Goal: Information Seeking & Learning: Check status

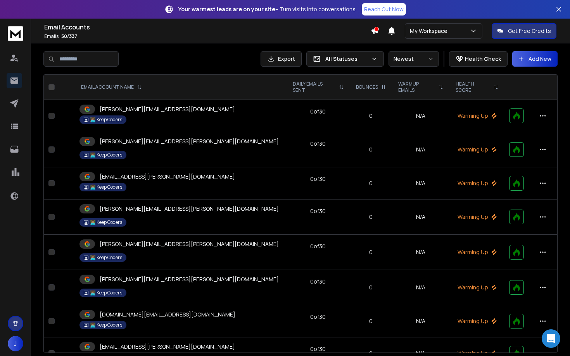
click at [13, 355] on div "J" at bounding box center [15, 189] width 31 height 341
click at [16, 346] on span "J" at bounding box center [16, 344] width 16 height 16
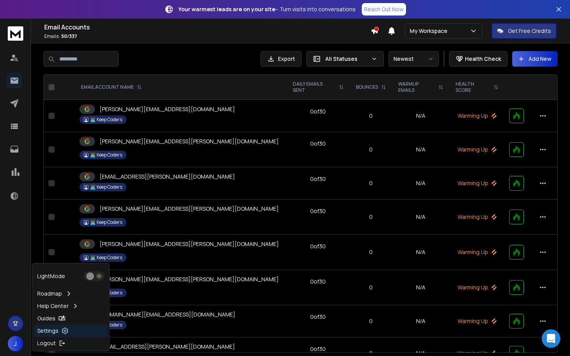
click at [57, 329] on p "Settings" at bounding box center [47, 331] width 21 height 8
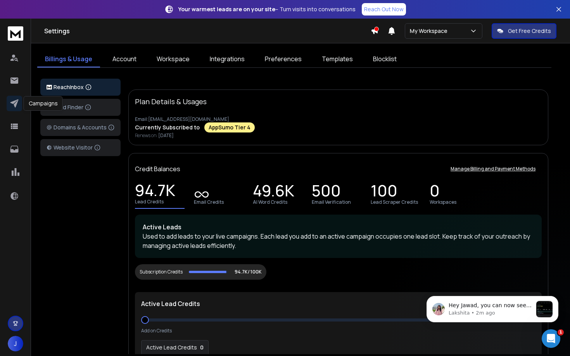
click at [16, 104] on icon at bounding box center [14, 103] width 8 height 8
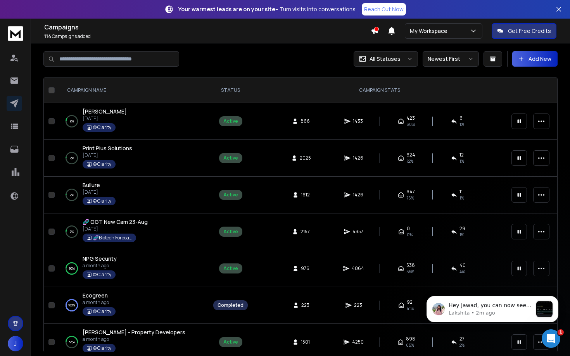
click at [152, 127] on div "9 % Edara 12 days ago © Clarity" at bounding box center [133, 121] width 135 height 27
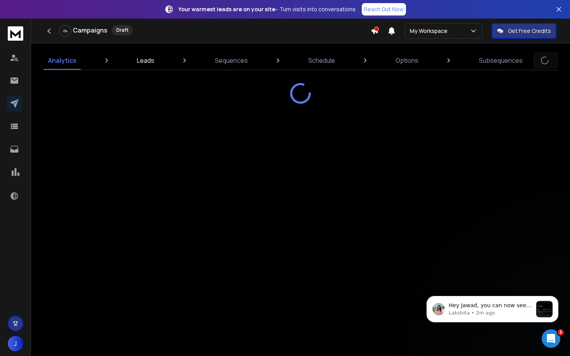
click at [138, 60] on p "Leads" at bounding box center [145, 60] width 17 height 9
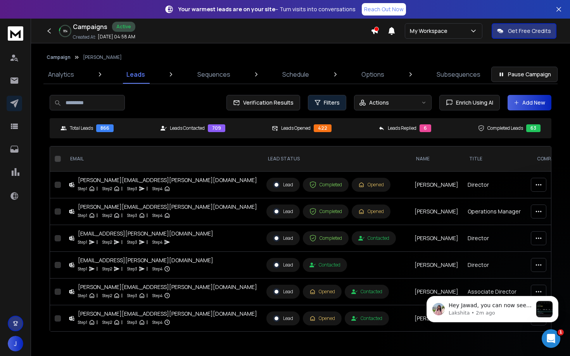
click at [326, 105] on span "Filters" at bounding box center [332, 103] width 16 height 8
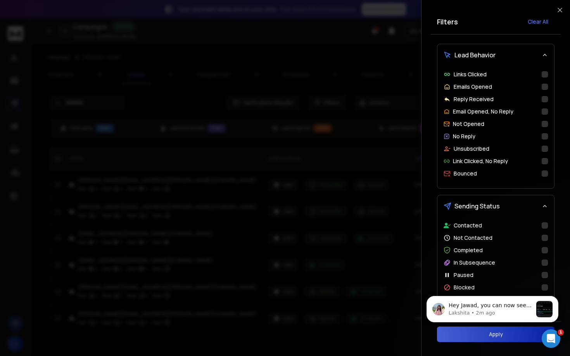
click at [370, 134] on div at bounding box center [285, 178] width 570 height 356
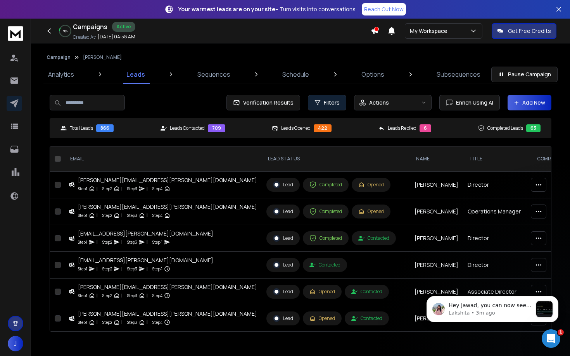
click at [315, 109] on button "Filters" at bounding box center [327, 103] width 38 height 16
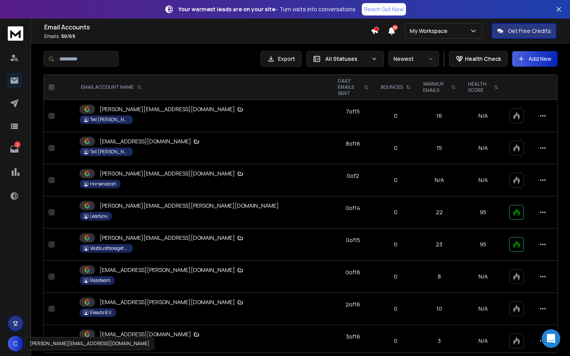
click at [20, 349] on span "C" at bounding box center [16, 344] width 16 height 16
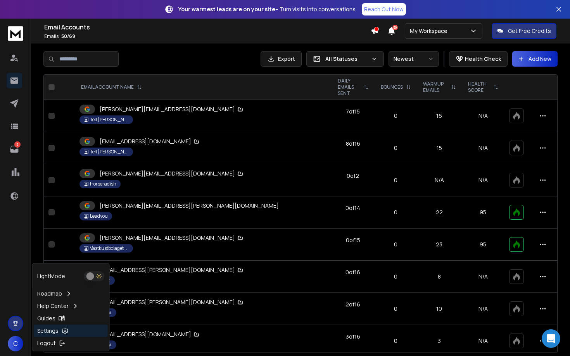
click at [64, 334] on icon at bounding box center [65, 331] width 6 height 6
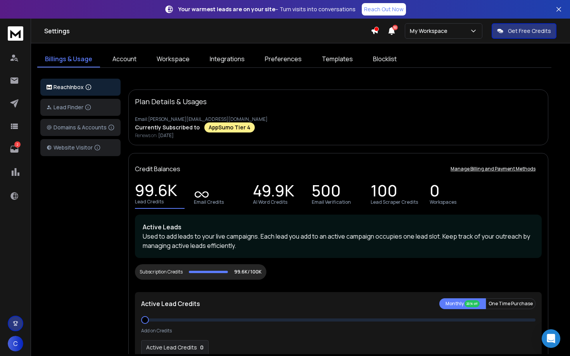
click at [179, 57] on link "Workspace" at bounding box center [173, 59] width 48 height 16
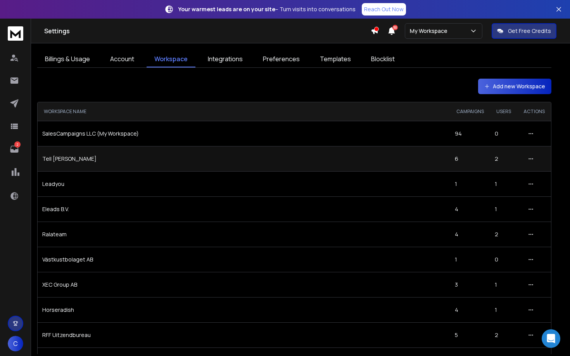
click at [137, 153] on td "Tell James" at bounding box center [244, 158] width 413 height 25
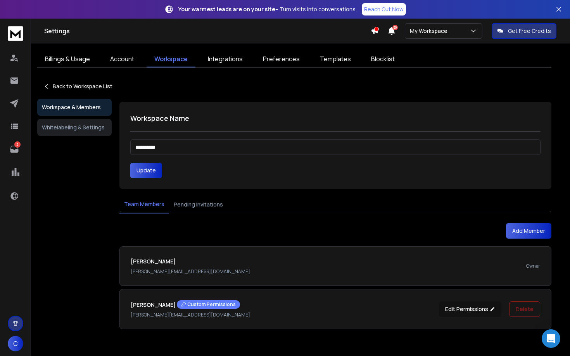
click at [84, 129] on button "Whitelabeling & Settings" at bounding box center [74, 127] width 74 height 17
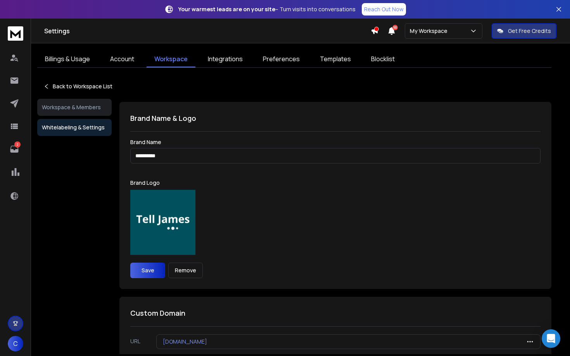
click at [52, 85] on link "Back to Workspace List" at bounding box center [77, 87] width 69 height 8
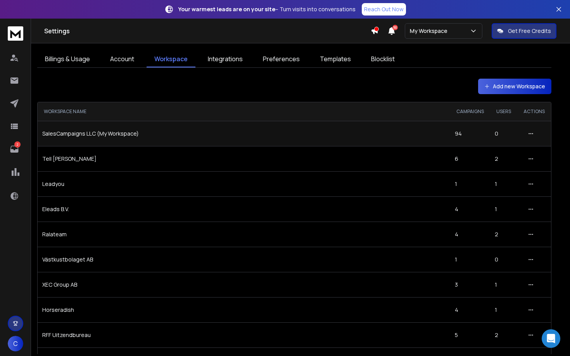
click at [142, 142] on td "SalesCampaigns LLC (My Workspace)" at bounding box center [244, 133] width 413 height 25
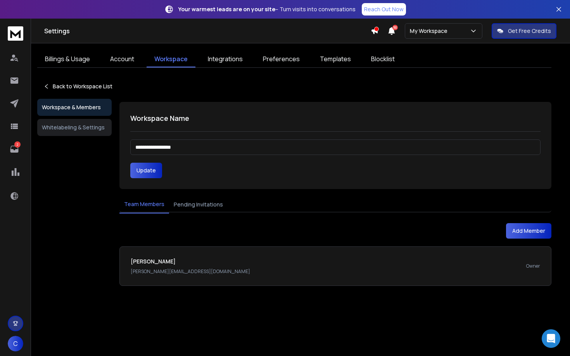
click at [72, 111] on button "Workspace & Members" at bounding box center [74, 107] width 74 height 17
click at [72, 131] on button "Whitelabeling & Settings" at bounding box center [74, 127] width 74 height 17
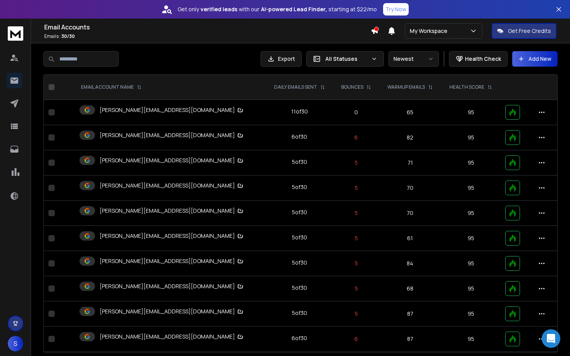
click at [338, 135] on p "6" at bounding box center [356, 138] width 36 height 8
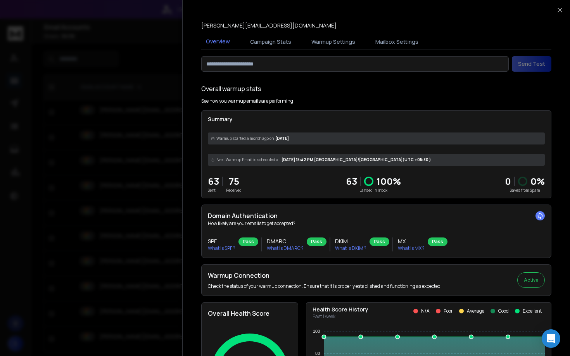
click at [270, 43] on button "Campaign Stats" at bounding box center [271, 41] width 50 height 17
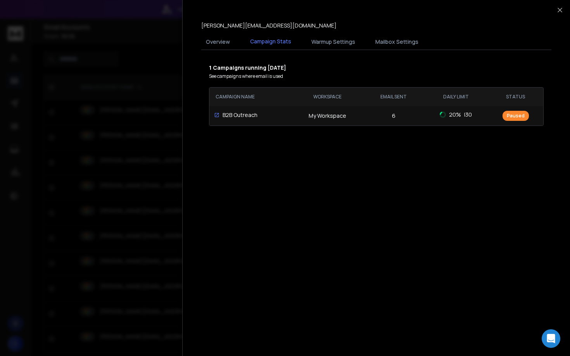
click at [218, 117] on icon at bounding box center [216, 114] width 5 height 5
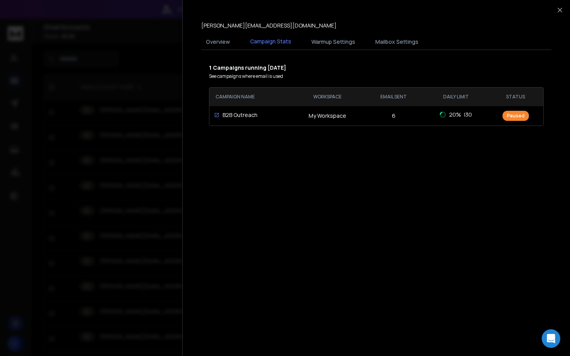
click at [131, 118] on div at bounding box center [285, 178] width 570 height 356
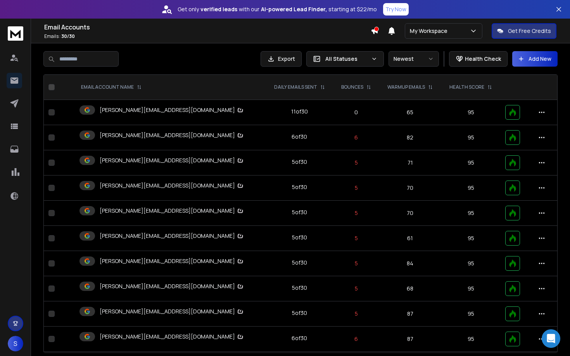
click at [190, 161] on div "claire@myloxacover.com" at bounding box center [171, 160] width 182 height 9
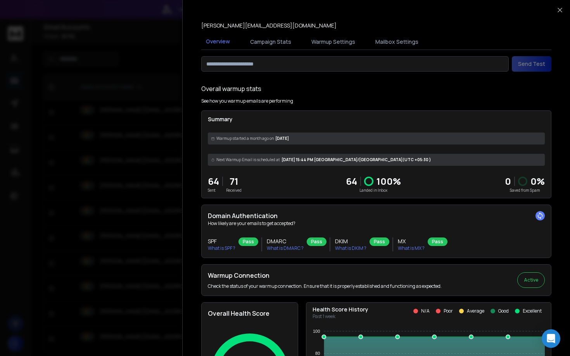
click at [322, 50] on div "Overview Campaign Stats Warmup Settings Mailbox Settings Send Test Overall warm…" at bounding box center [376, 335] width 350 height 603
click at [322, 46] on button "Warmup Settings" at bounding box center [333, 41] width 53 height 17
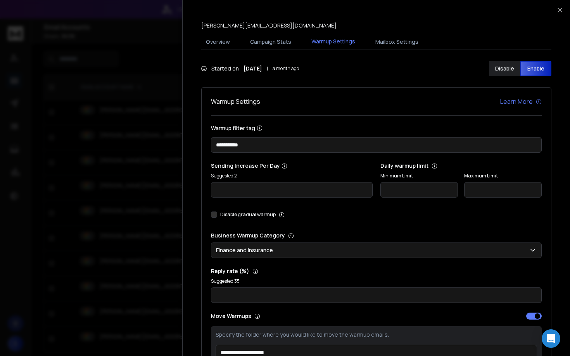
click at [223, 40] on button "Overview" at bounding box center [217, 41] width 33 height 17
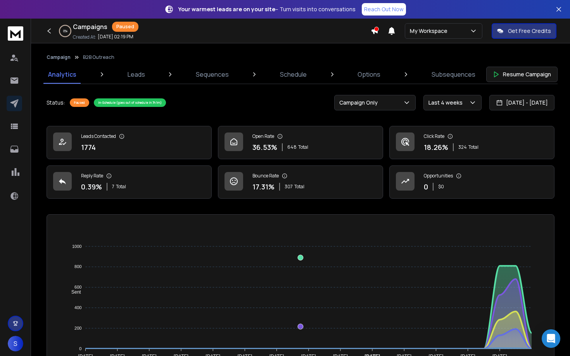
scroll to position [147, 0]
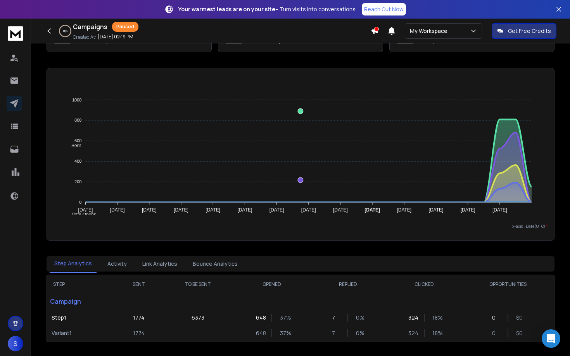
click at [214, 258] on button "Bounce Analytics" at bounding box center [215, 264] width 54 height 17
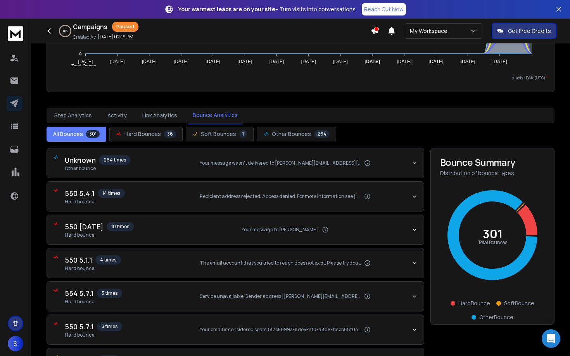
scroll to position [222, 0]
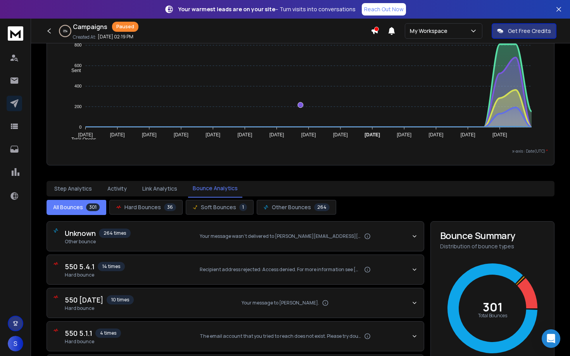
click at [270, 214] on button "Other Bounces 264" at bounding box center [297, 207] width 80 height 15
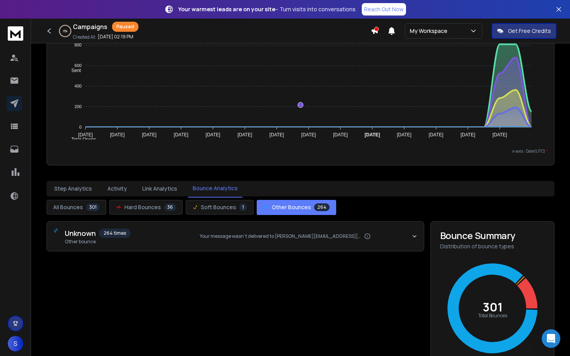
click at [270, 214] on button "Other Bounces 264" at bounding box center [297, 207] width 80 height 15
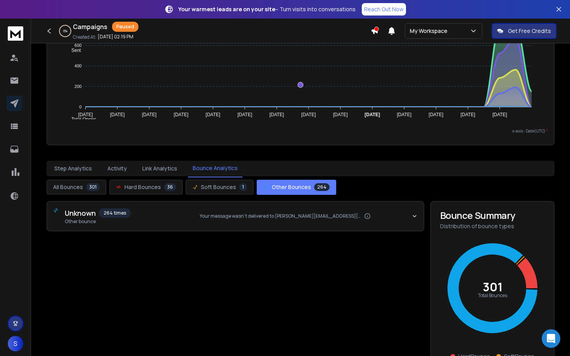
scroll to position [246, 0]
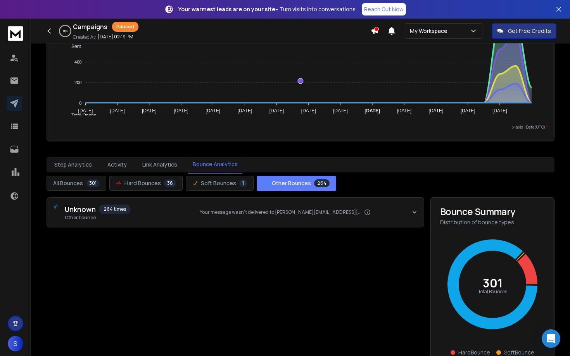
click at [281, 215] on span "Your message wasn't delivered to graham@siphonicsolutions.co.uk because the dom…" at bounding box center [281, 212] width 162 height 6
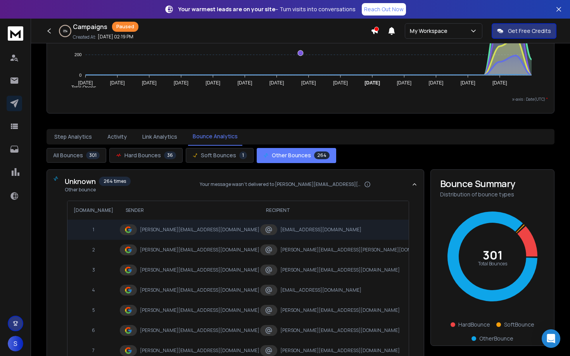
scroll to position [0, 8]
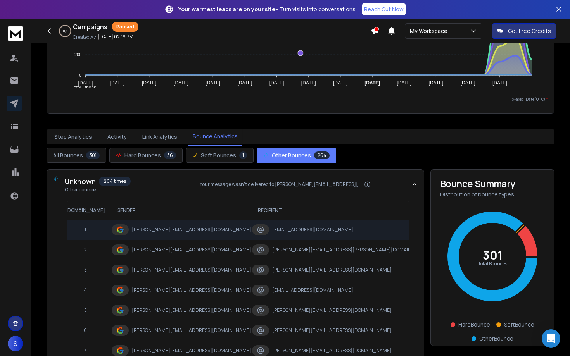
click at [541, 229] on button "View Email" at bounding box center [559, 230] width 36 height 14
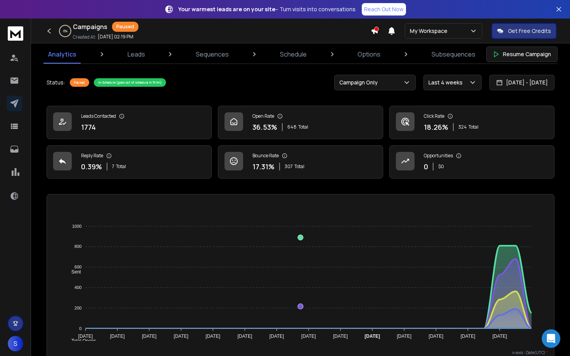
scroll to position [0, 0]
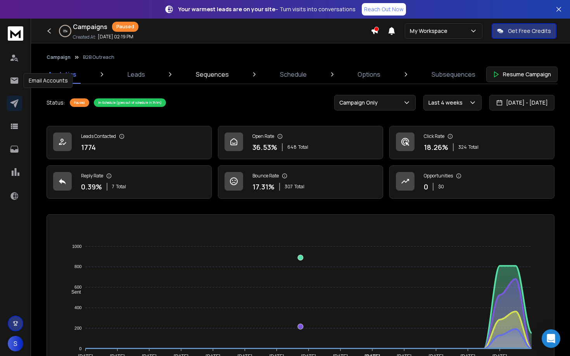
click at [230, 73] on link "Sequences" at bounding box center [212, 74] width 42 height 19
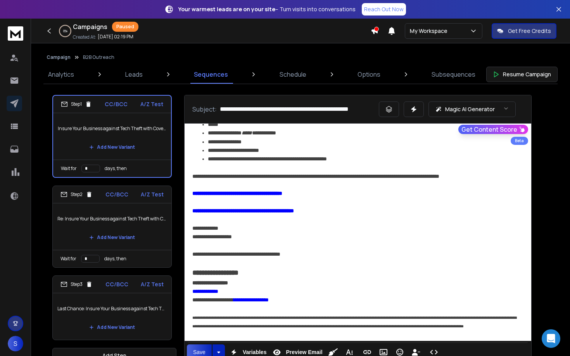
scroll to position [143, 0]
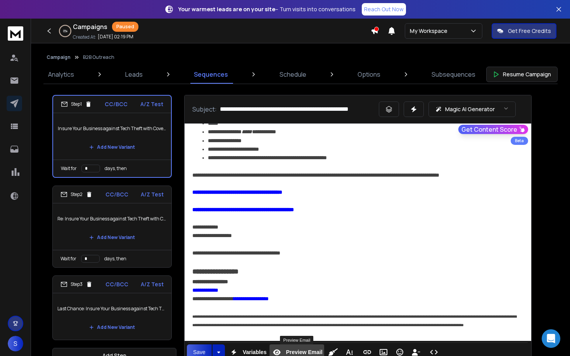
click at [309, 350] on span "Preview Email" at bounding box center [304, 352] width 40 height 7
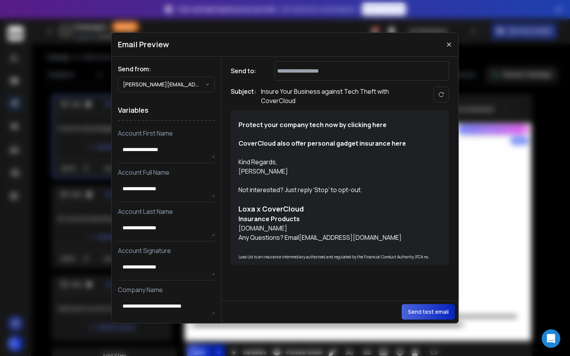
scroll to position [273, 0]
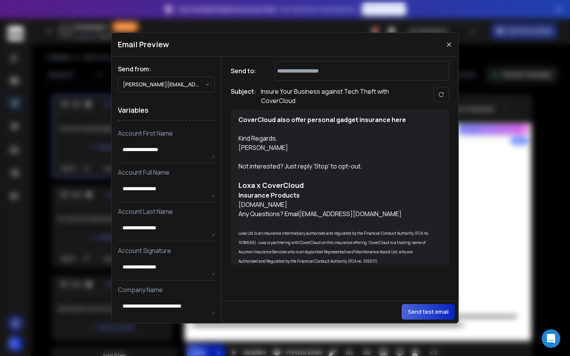
click at [445, 46] on div "Email Preview" at bounding box center [285, 44] width 347 height 23
click at [448, 44] on icon at bounding box center [449, 44] width 4 height 4
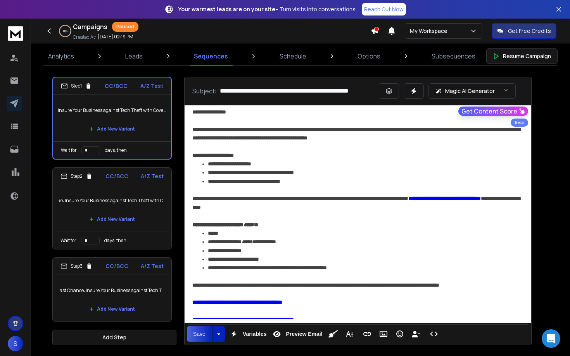
scroll to position [5, 0]
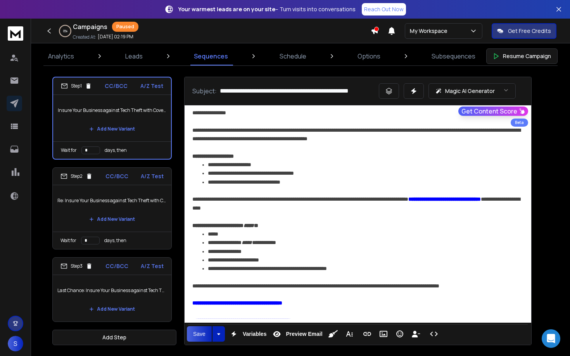
click at [273, 235] on li "*****" at bounding box center [366, 234] width 316 height 9
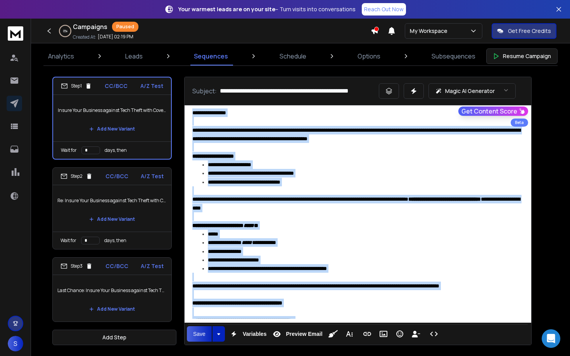
copy div "**********"
click at [242, 146] on div at bounding box center [357, 147] width 331 height 9
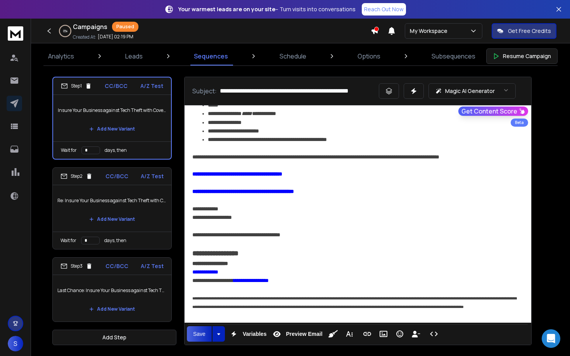
scroll to position [0, 0]
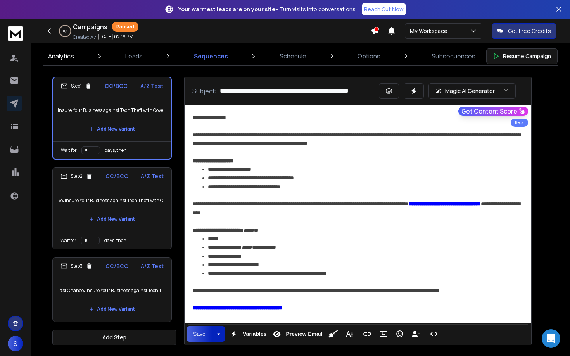
click at [53, 54] on p "Analytics" at bounding box center [61, 56] width 26 height 9
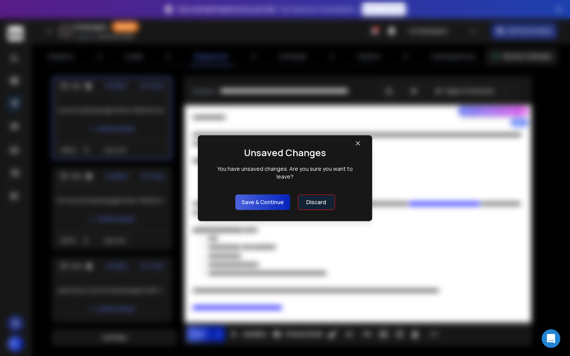
click at [315, 197] on button "Discard" at bounding box center [316, 203] width 37 height 16
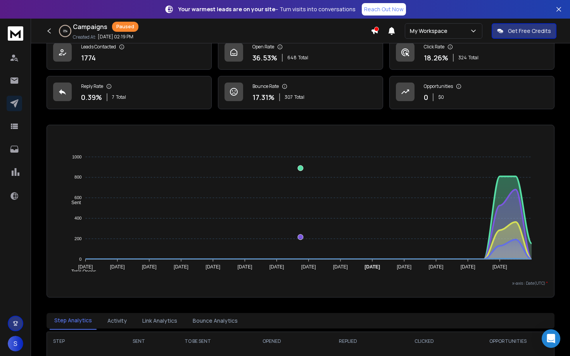
scroll to position [147, 0]
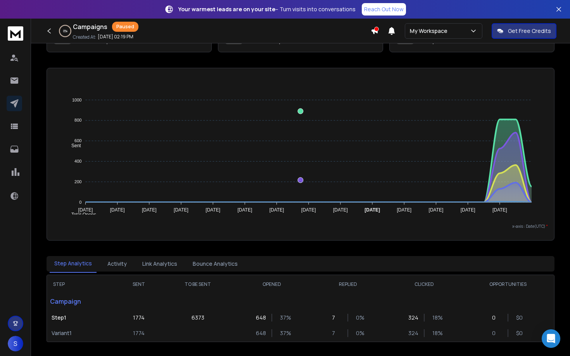
click at [200, 265] on button "Bounce Analytics" at bounding box center [215, 264] width 54 height 17
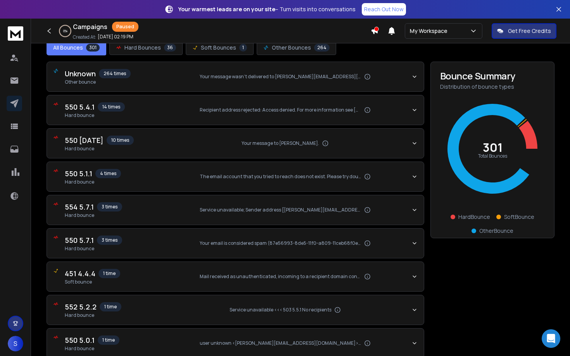
click at [282, 54] on div "Leads Contacted 1774 Open Rate 36.53 % 648 Total Click Rate 18.26 % 324 Total R…" at bounding box center [301, 52] width 508 height 617
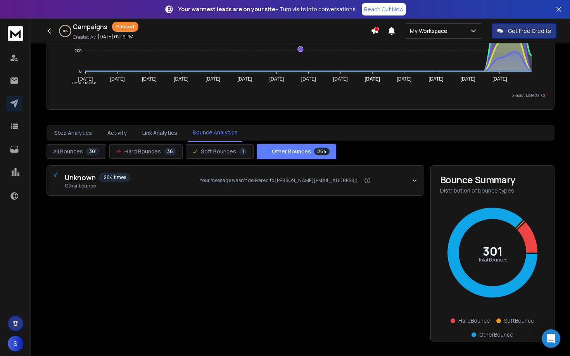
click at [280, 195] on button "Unknown 264 times Other bounce Your message wasn't delivered to graham@siphonic…" at bounding box center [235, 180] width 377 height 29
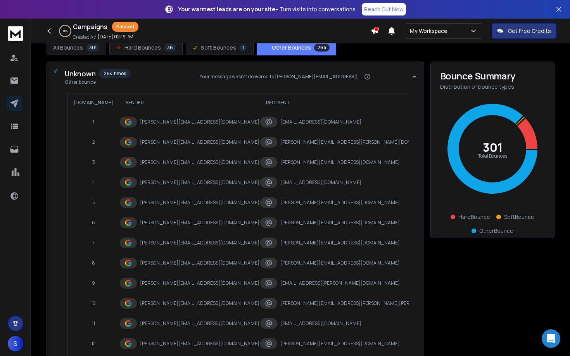
scroll to position [492, 0]
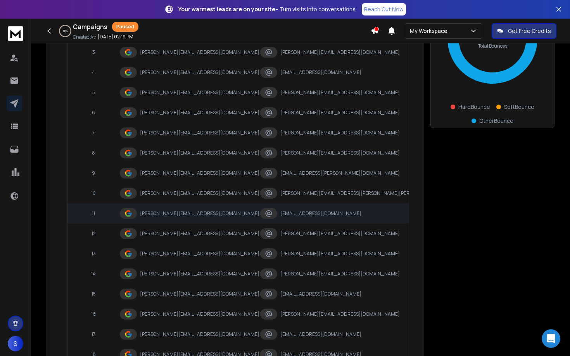
click at [550, 219] on button "View Email" at bounding box center [568, 214] width 36 height 14
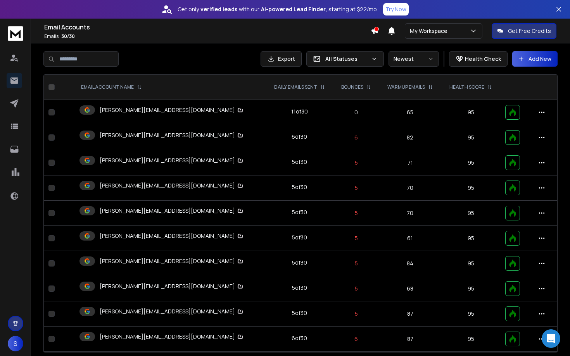
click at [78, 54] on input at bounding box center [80, 59] width 75 height 16
paste input "**********"
type input "**********"
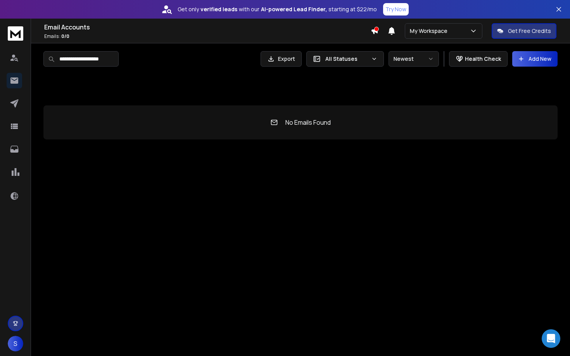
click at [98, 57] on input "**********" at bounding box center [80, 59] width 75 height 16
type input "**********"
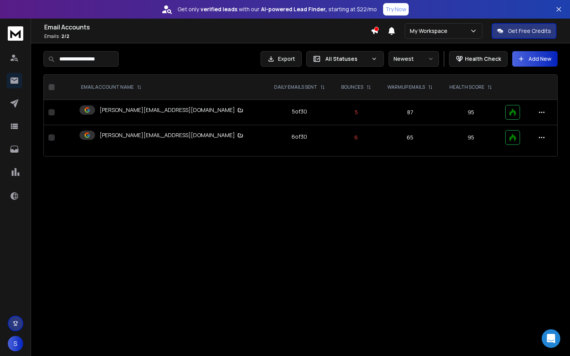
click at [292, 140] on div "6 of 30" at bounding box center [300, 137] width 16 height 8
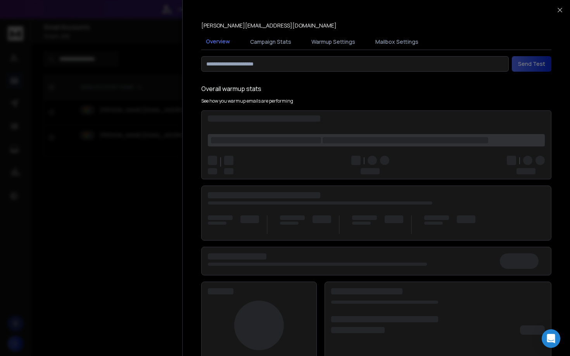
click at [382, 40] on button "Mailbox Settings" at bounding box center [397, 41] width 52 height 17
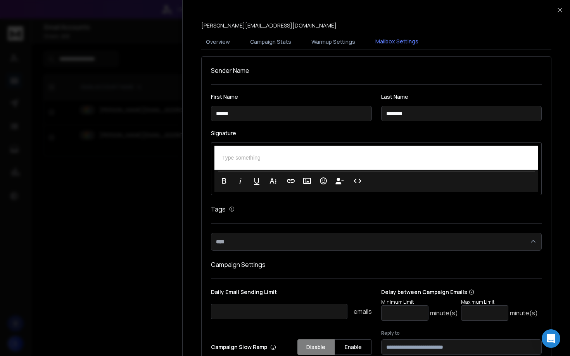
click at [324, 44] on button "Warmup Settings" at bounding box center [333, 41] width 53 height 17
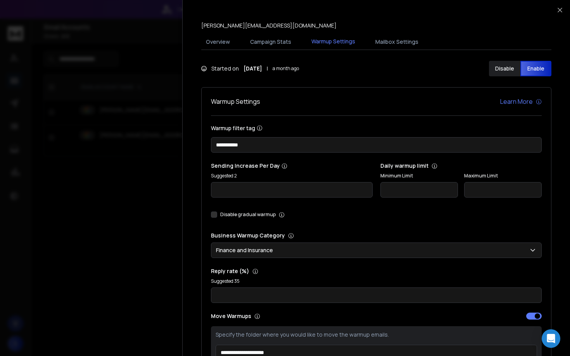
click at [385, 47] on button "Mailbox Settings" at bounding box center [397, 41] width 52 height 17
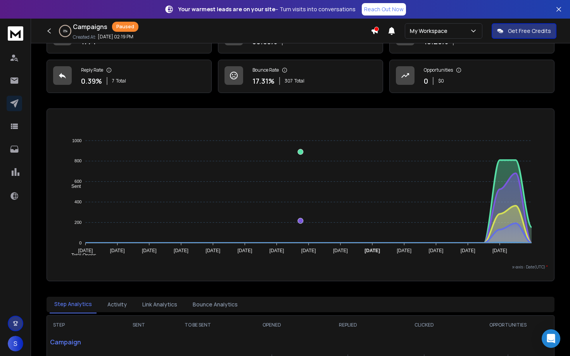
scroll to position [147, 0]
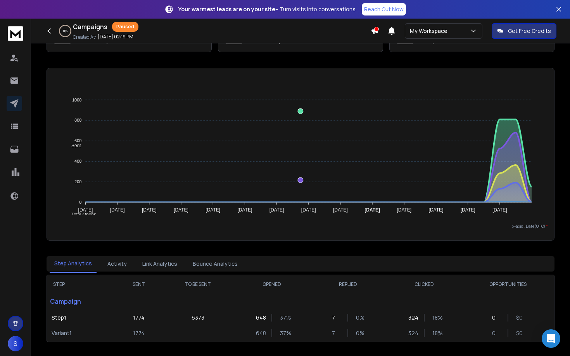
click at [193, 260] on button "Bounce Analytics" at bounding box center [215, 264] width 54 height 17
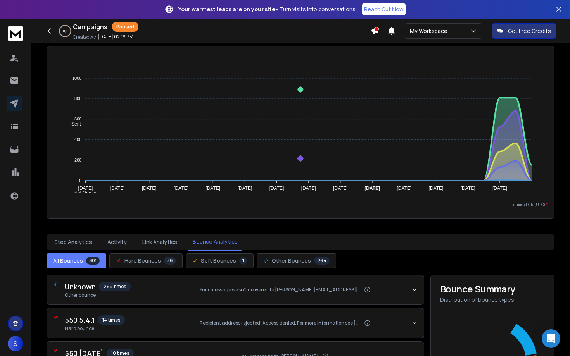
scroll to position [188, 0]
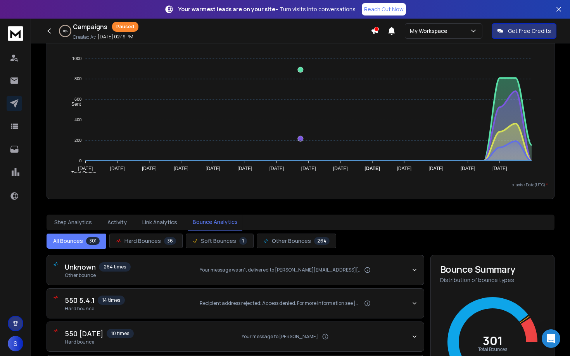
click at [285, 239] on span "Other Bounces" at bounding box center [291, 241] width 39 height 8
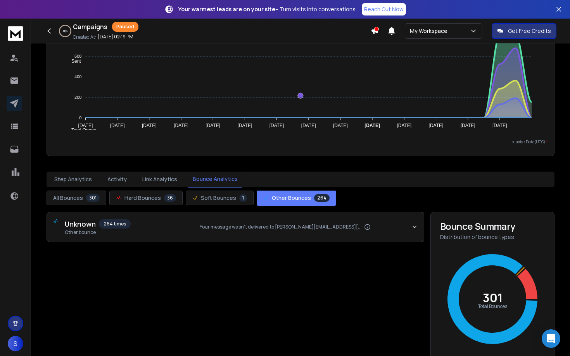
scroll to position [278, 0]
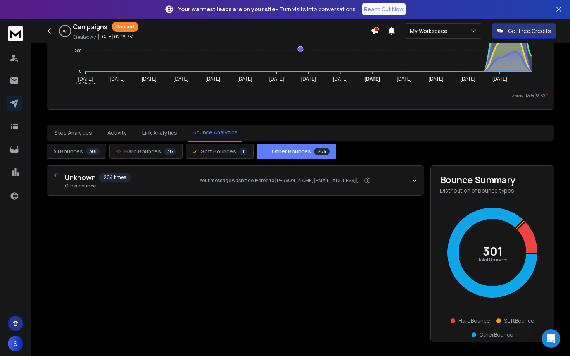
click at [258, 176] on div "Unknown 264 times Other bounce" at bounding box center [232, 180] width 358 height 17
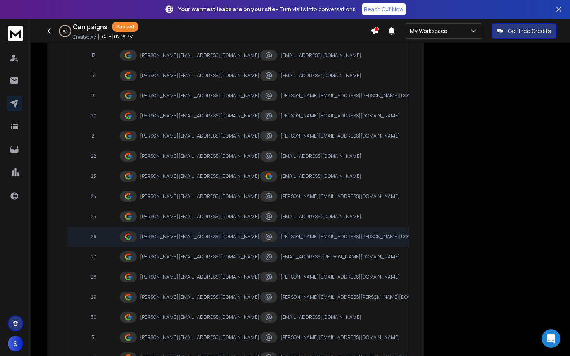
scroll to position [771, 0]
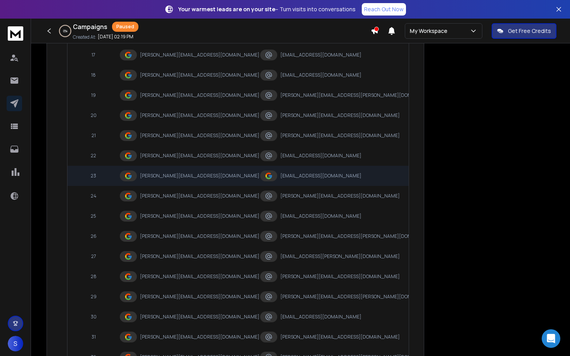
click at [550, 179] on button "View Email" at bounding box center [568, 176] width 36 height 14
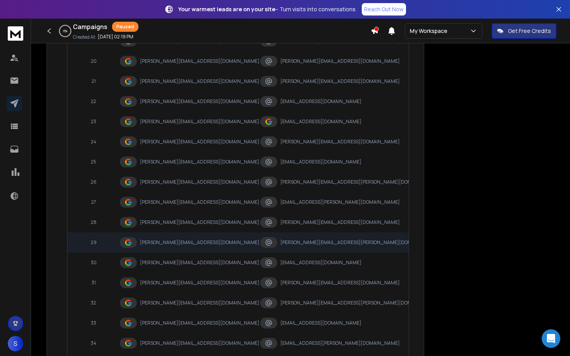
scroll to position [830, 0]
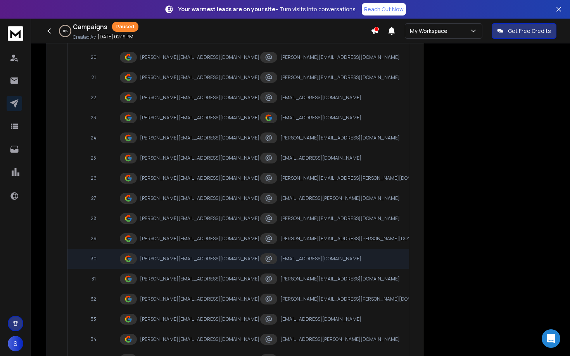
click at [550, 261] on button "View Email" at bounding box center [568, 259] width 36 height 14
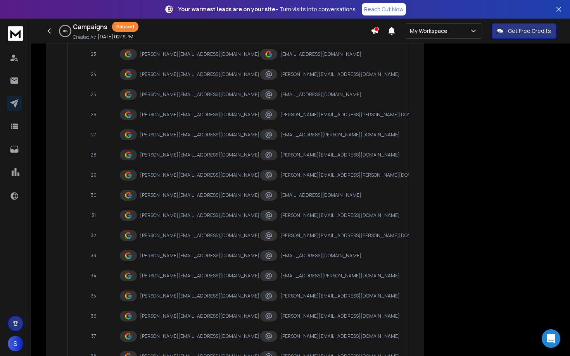
scroll to position [975, 0]
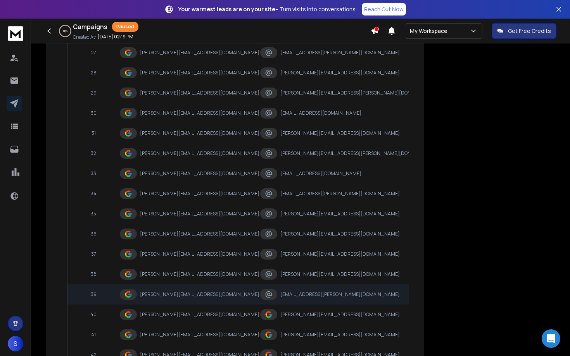
click at [550, 294] on button "View Email" at bounding box center [568, 295] width 36 height 14
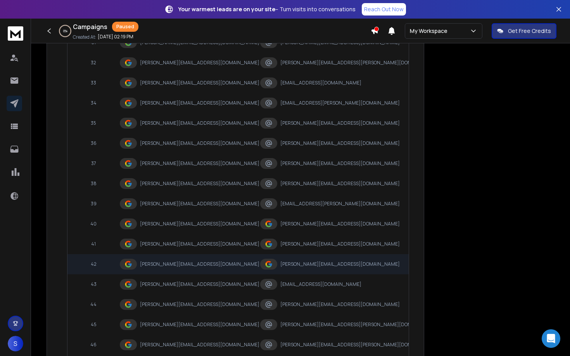
scroll to position [1074, 0]
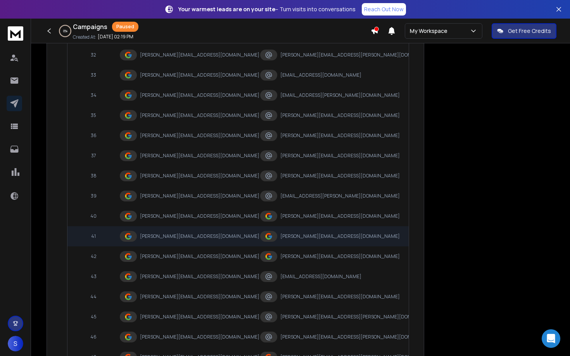
click at [550, 235] on button "View Email" at bounding box center [568, 237] width 36 height 14
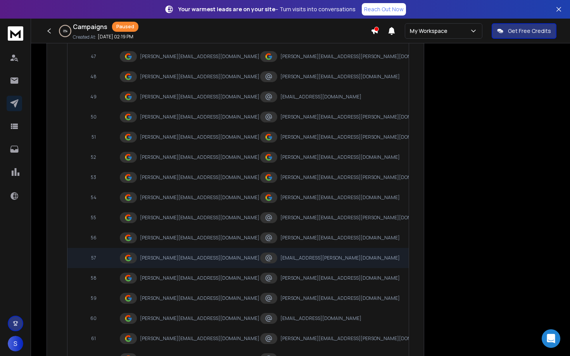
scroll to position [1386, 0]
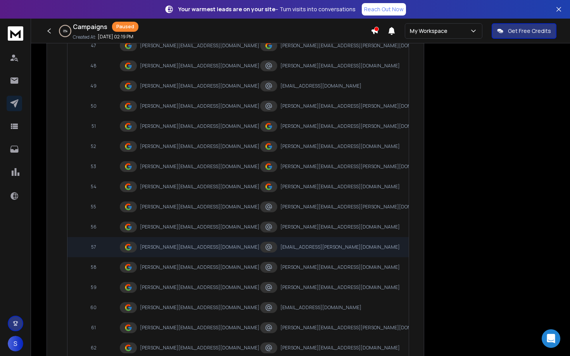
click at [550, 246] on button "View Email" at bounding box center [568, 247] width 36 height 14
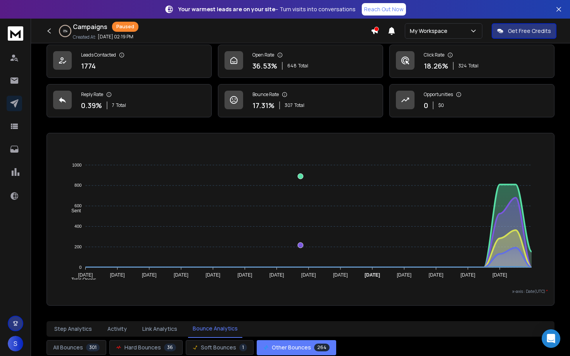
scroll to position [0, 0]
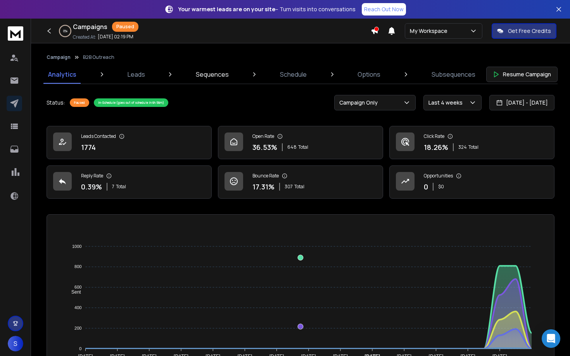
click at [207, 77] on p "Sequences" at bounding box center [212, 74] width 33 height 9
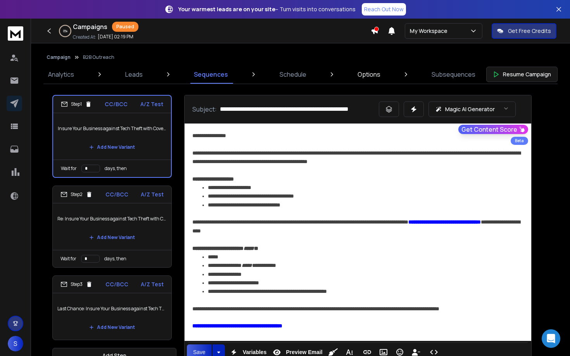
click at [362, 73] on p "Options" at bounding box center [369, 74] width 23 height 9
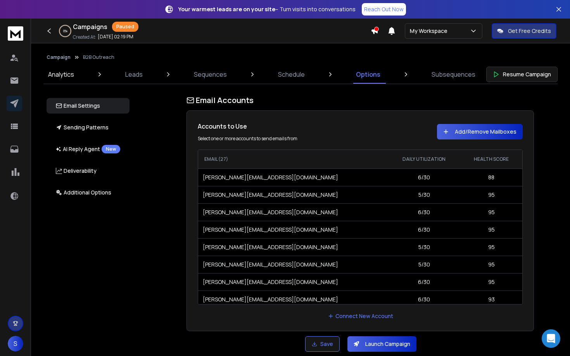
click at [71, 78] on p "Analytics" at bounding box center [61, 74] width 26 height 9
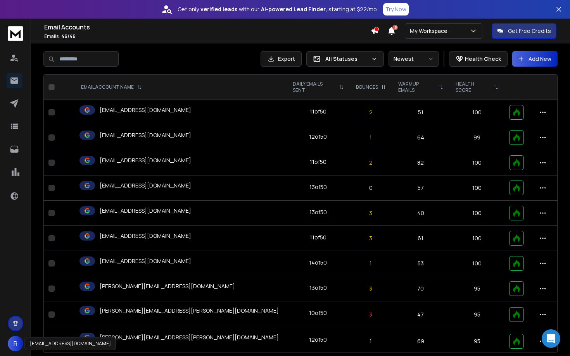
click at [19, 342] on span "R" at bounding box center [16, 344] width 16 height 16
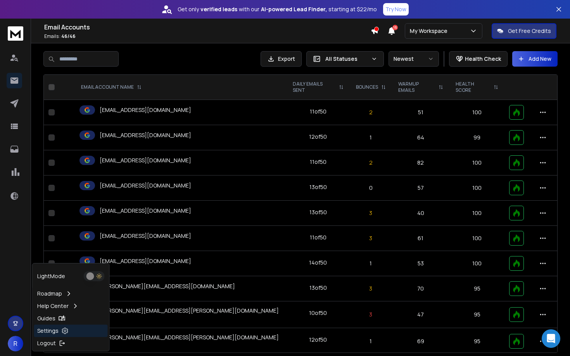
click at [70, 330] on div "Settings" at bounding box center [71, 331] width 74 height 12
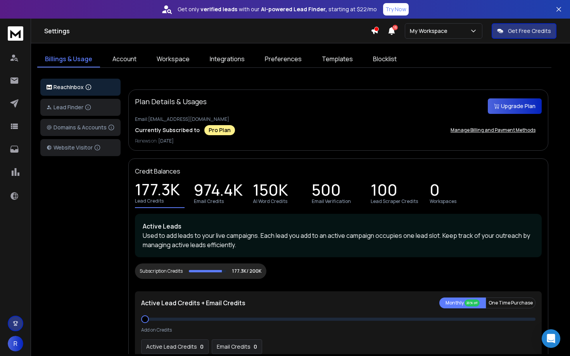
click at [70, 121] on button "Domains & Accounts" at bounding box center [80, 127] width 80 height 17
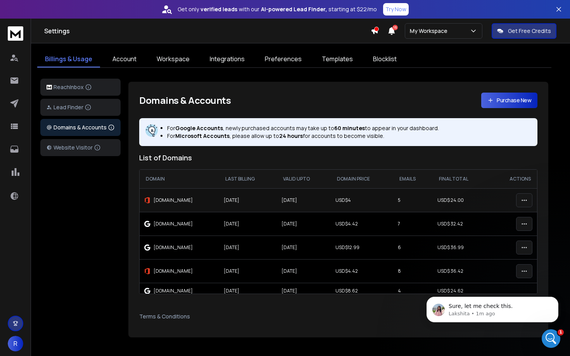
click at [181, 199] on div "[DOMAIN_NAME]" at bounding box center [179, 200] width 70 height 6
copy div "[DOMAIN_NAME]"
click at [140, 197] on td "[DOMAIN_NAME]" at bounding box center [180, 200] width 80 height 24
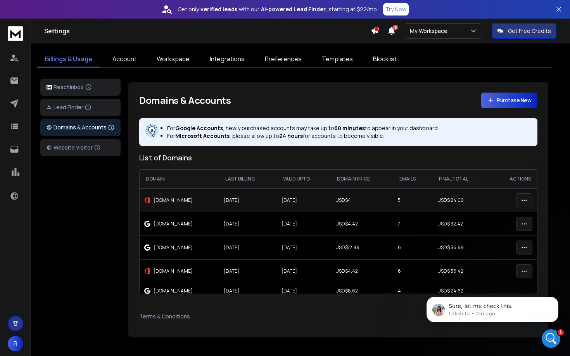
click at [168, 202] on div "[DOMAIN_NAME]" at bounding box center [179, 200] width 70 height 6
click at [165, 202] on div "[DOMAIN_NAME]" at bounding box center [179, 200] width 70 height 6
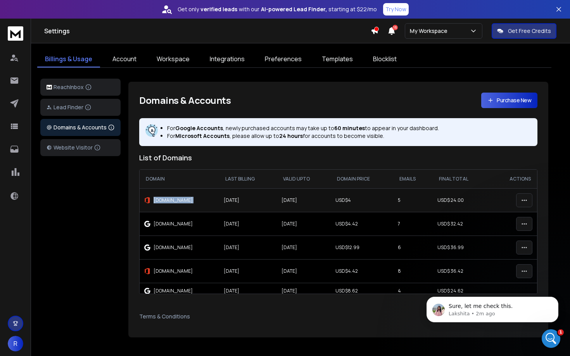
click at [165, 202] on div "[DOMAIN_NAME]" at bounding box center [179, 200] width 70 height 6
copy div "[DOMAIN_NAME]"
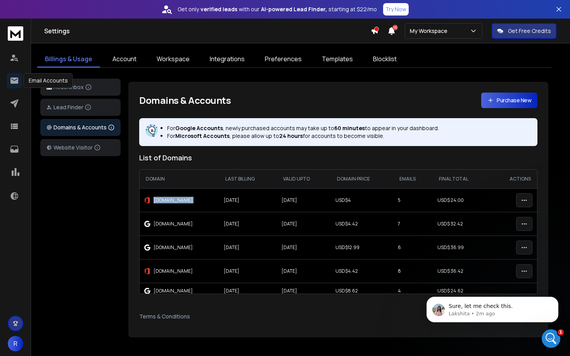
click at [13, 83] on icon at bounding box center [14, 81] width 8 height 6
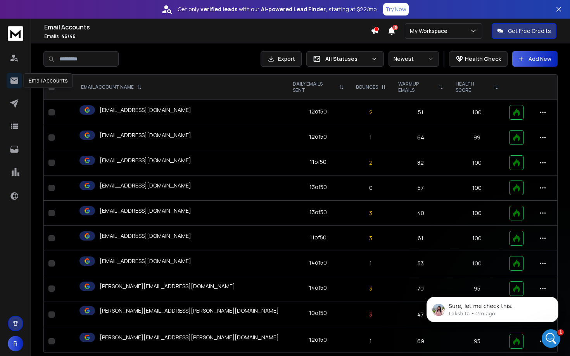
click at [77, 61] on input at bounding box center [80, 59] width 75 height 16
click at [76, 61] on input at bounding box center [80, 59] width 75 height 16
paste input "**********"
type input "**********"
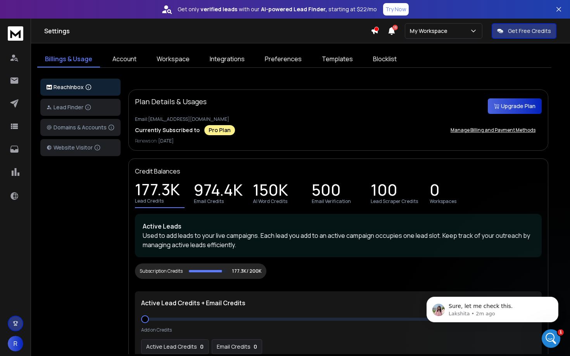
click at [72, 126] on button "Domains & Accounts" at bounding box center [80, 127] width 80 height 17
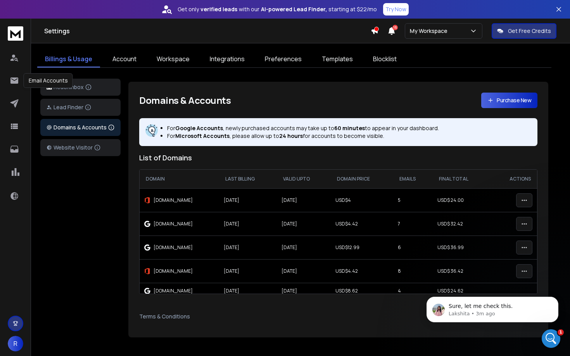
click at [13, 89] on div at bounding box center [16, 82] width 18 height 18
click at [14, 78] on icon at bounding box center [14, 81] width 8 height 6
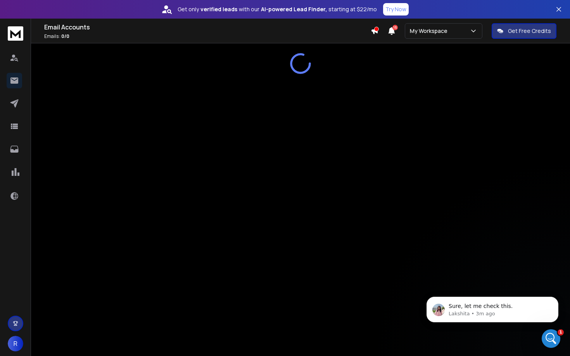
click at [95, 61] on div at bounding box center [300, 63] width 514 height 25
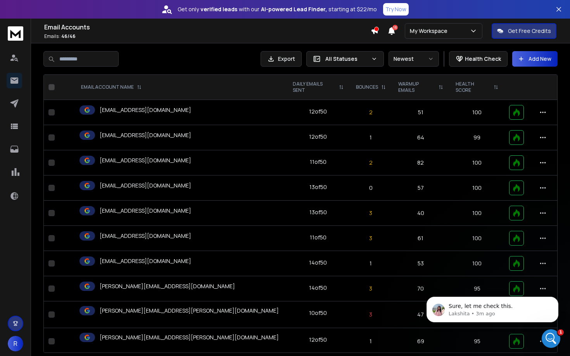
click at [84, 60] on input at bounding box center [80, 59] width 75 height 16
paste input "**********"
type input "**********"
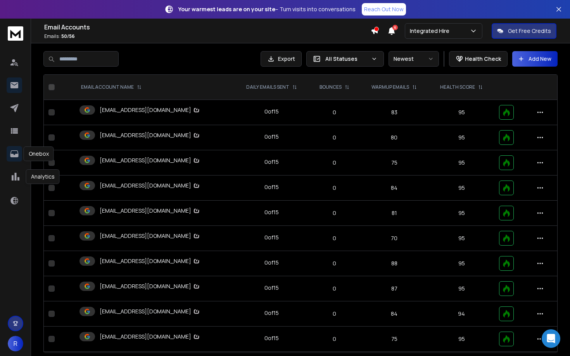
click at [18, 150] on icon at bounding box center [14, 153] width 9 height 9
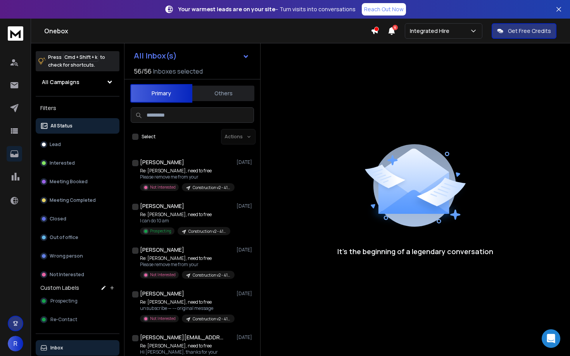
click at [171, 111] on input at bounding box center [192, 115] width 123 height 16
paste input "**********"
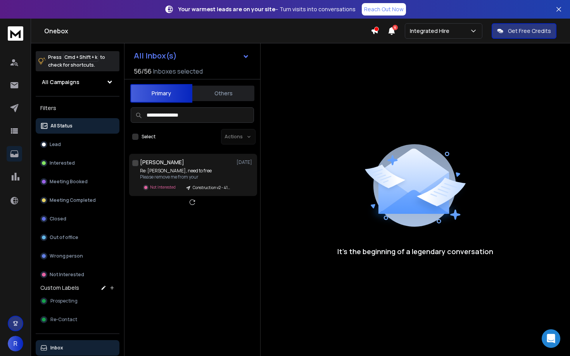
click at [178, 156] on div "Brady Woodside 10 Sep Re: Brady, need to free Please remove me from your Not In…" at bounding box center [193, 175] width 128 height 42
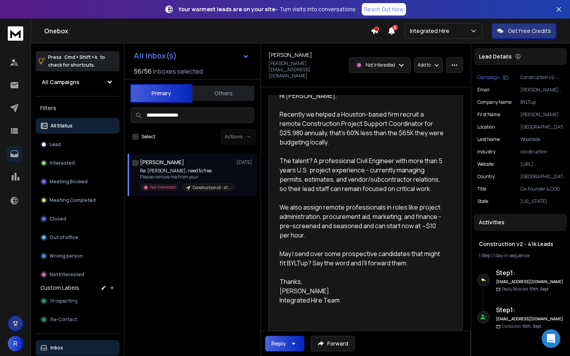
scroll to position [396, 0]
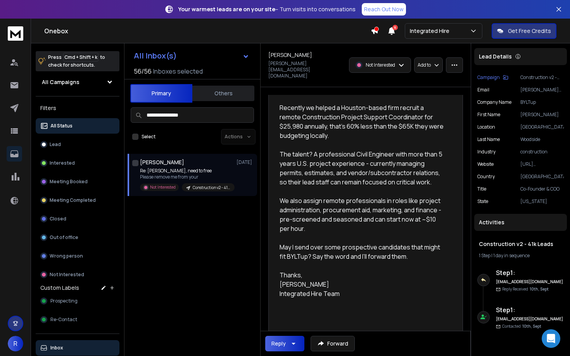
click at [176, 115] on input "**********" at bounding box center [192, 115] width 123 height 16
paste input
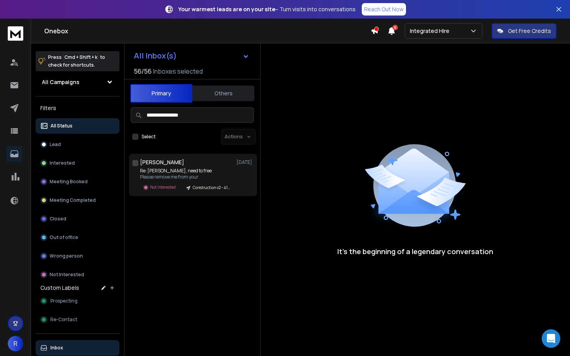
type input "**********"
click at [180, 159] on div "Mark Kasdorf 10 Sep" at bounding box center [197, 163] width 114 height 8
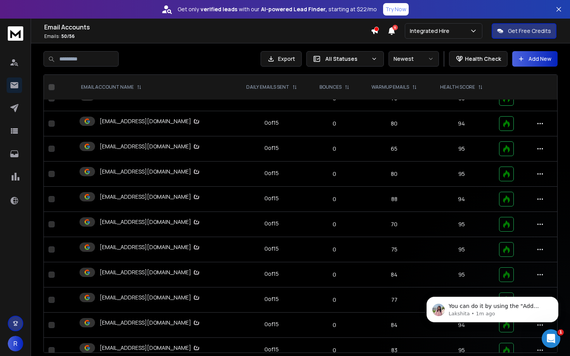
scroll to position [310, 0]
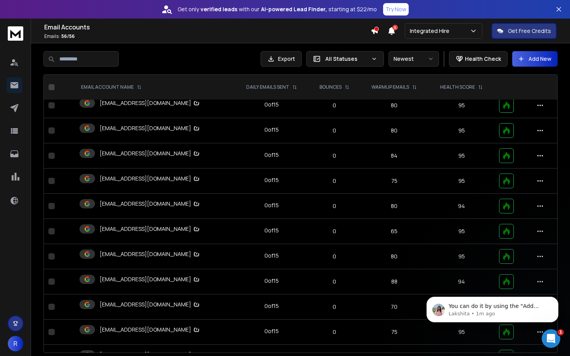
click at [351, 62] on p "All Statuses" at bounding box center [346, 59] width 43 height 8
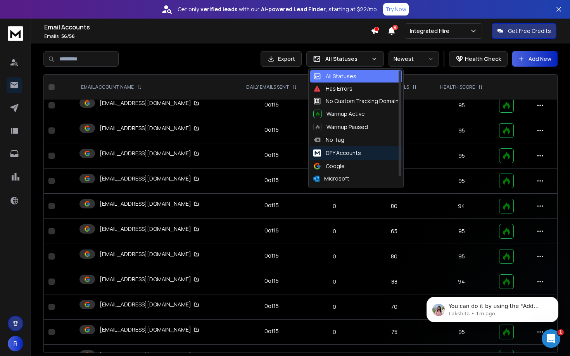
click at [330, 150] on div "DFY Accounts" at bounding box center [337, 153] width 48 height 9
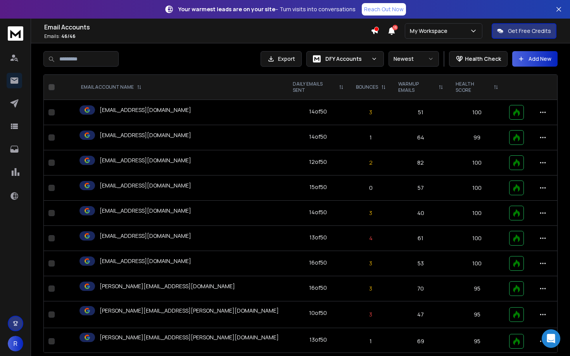
click at [118, 65] on input at bounding box center [80, 59] width 75 height 16
paste input "**********"
type input "**********"
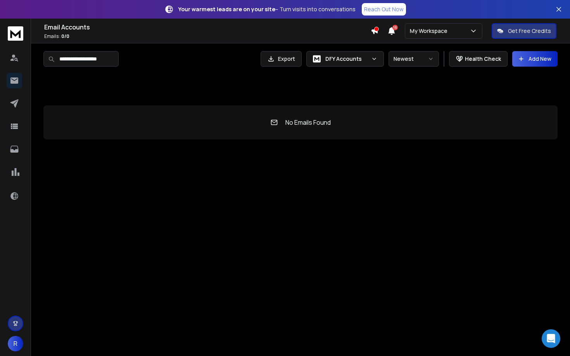
click at [118, 57] on input "**********" at bounding box center [80, 59] width 75 height 16
type input "**********"
drag, startPoint x: 108, startPoint y: 59, endPoint x: 44, endPoint y: 59, distance: 63.6
click at [44, 59] on input "**********" at bounding box center [80, 59] width 75 height 16
click at [111, 66] on input "**********" at bounding box center [80, 59] width 75 height 16
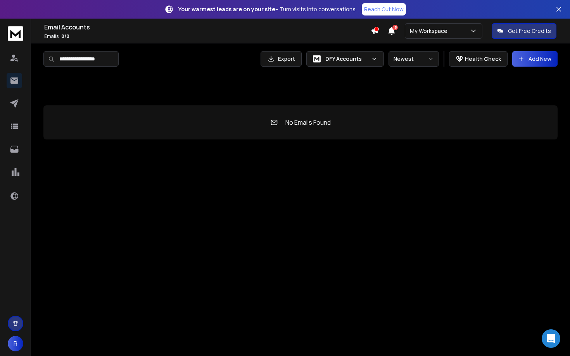
click at [108, 61] on input "**********" at bounding box center [80, 59] width 75 height 16
click at [335, 61] on p "DFY Accounts" at bounding box center [346, 59] width 43 height 8
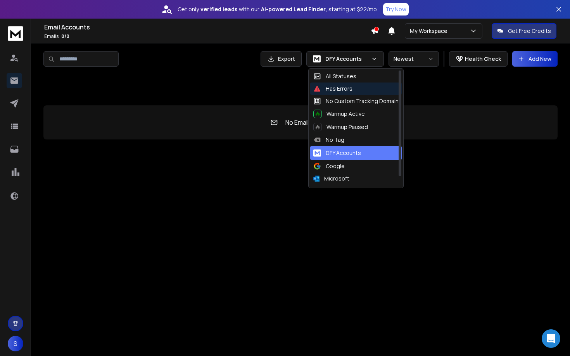
click at [337, 83] on div "Has Errors" at bounding box center [356, 89] width 92 height 12
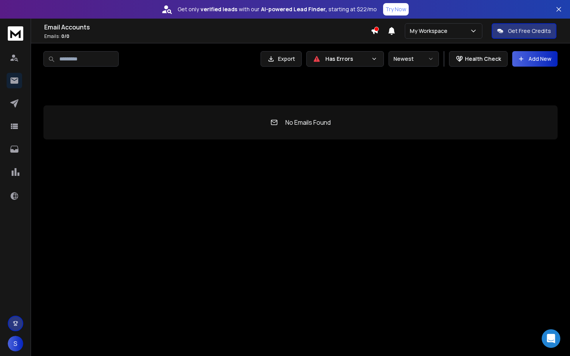
click at [336, 48] on div "Export Has Errors Newest Health Check Add New No Emails Found" at bounding box center [300, 95] width 539 height 104
click at [336, 60] on p "Has Errors" at bounding box center [346, 59] width 43 height 8
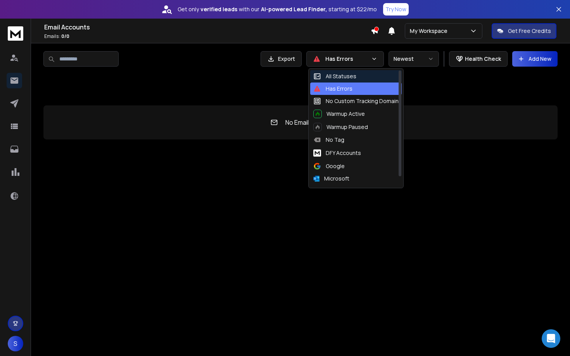
click at [332, 80] on div "All Statuses" at bounding box center [334, 77] width 43 height 8
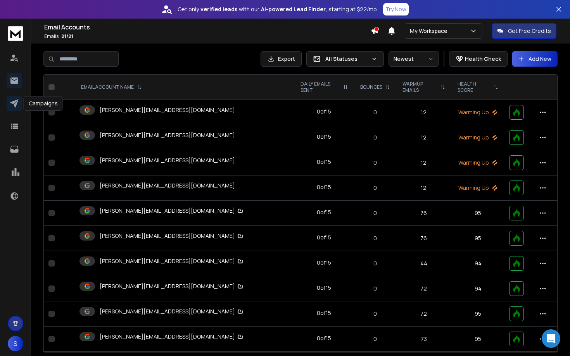
click at [17, 107] on icon at bounding box center [14, 103] width 9 height 9
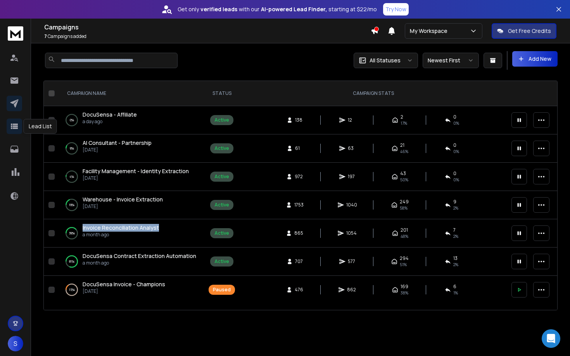
click at [14, 124] on icon at bounding box center [14, 126] width 7 height 5
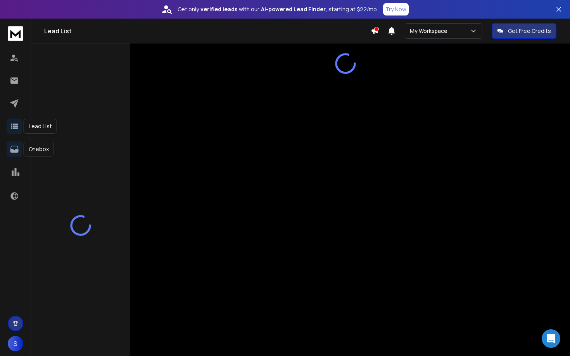
click at [13, 151] on icon at bounding box center [14, 149] width 8 height 7
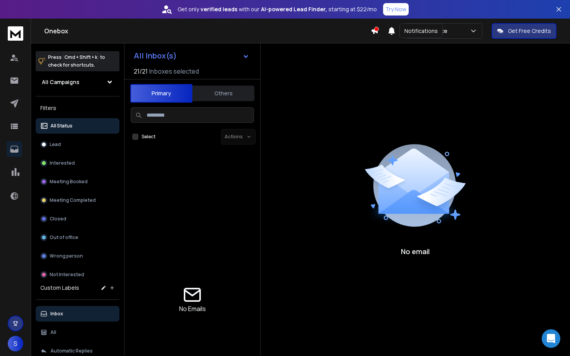
click at [393, 33] on icon at bounding box center [392, 31] width 8 height 8
click at [11, 106] on icon at bounding box center [14, 103] width 9 height 9
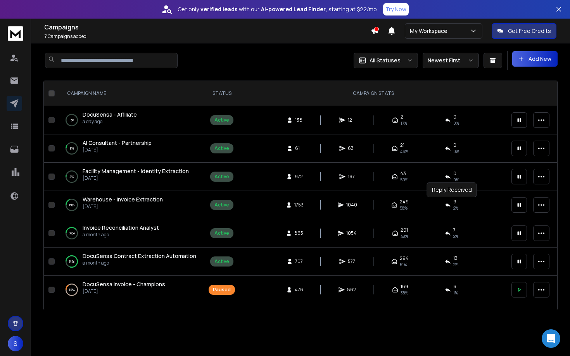
click at [450, 205] on icon at bounding box center [447, 205] width 7 height 7
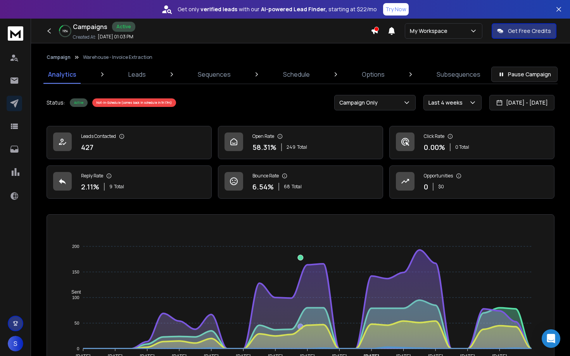
click at [96, 181] on div "Reply Rate 2.11 % 9 Total" at bounding box center [102, 182] width 43 height 20
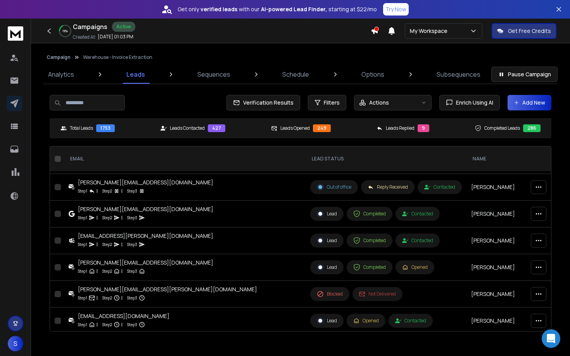
scroll to position [616, 0]
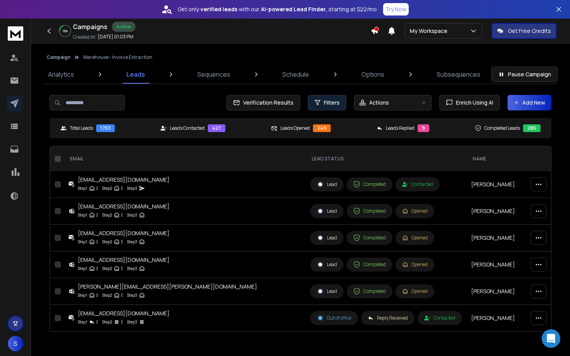
click at [328, 104] on span "Filters" at bounding box center [332, 103] width 16 height 8
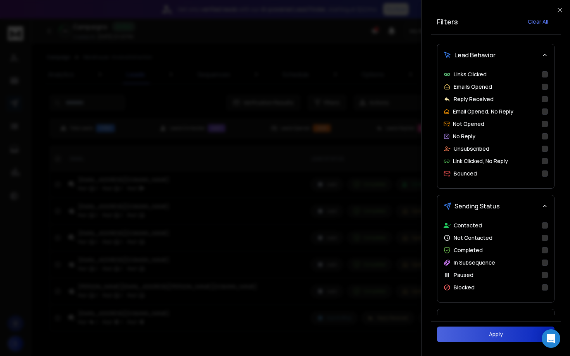
scroll to position [4, 0]
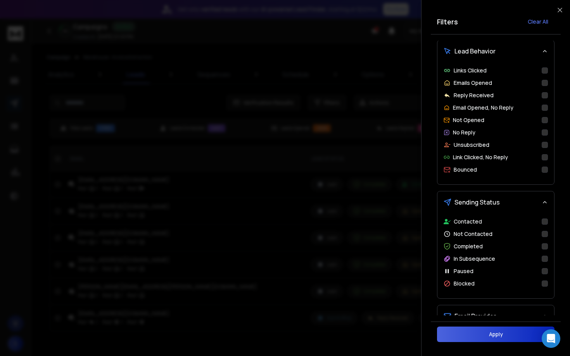
click at [478, 95] on p "Reply Received" at bounding box center [474, 96] width 40 height 8
click at [542, 95] on button "Reply Received" at bounding box center [545, 95] width 6 height 6
click at [487, 333] on button "Apply" at bounding box center [496, 335] width 118 height 16
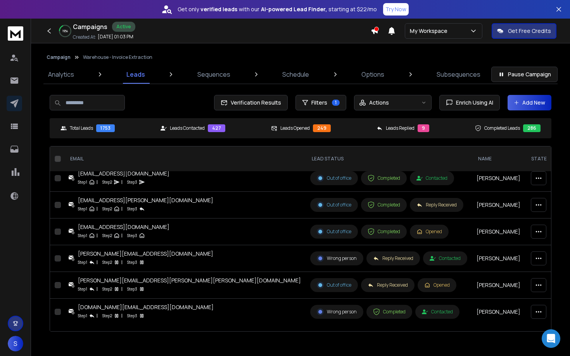
scroll to position [0, 0]
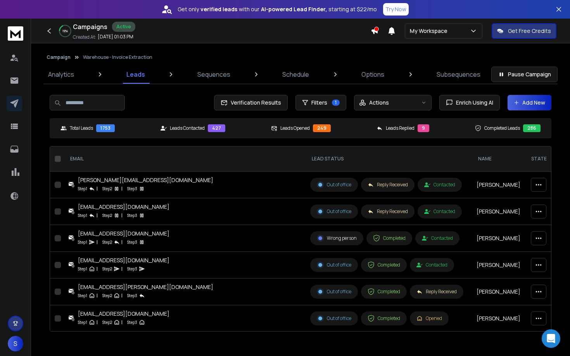
click at [161, 183] on div "mross@okaya-usa.com Step 1 | Step 2 | Step 3" at bounding box center [185, 184] width 232 height 17
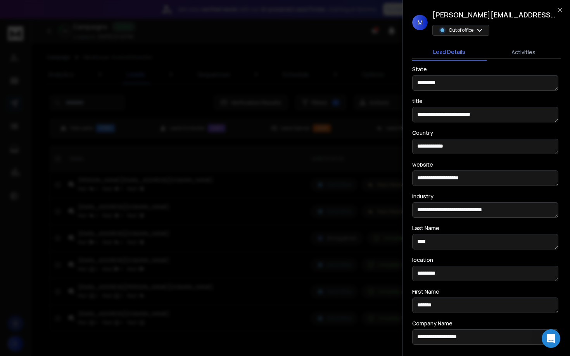
click at [518, 52] on button "Activities" at bounding box center [524, 52] width 74 height 17
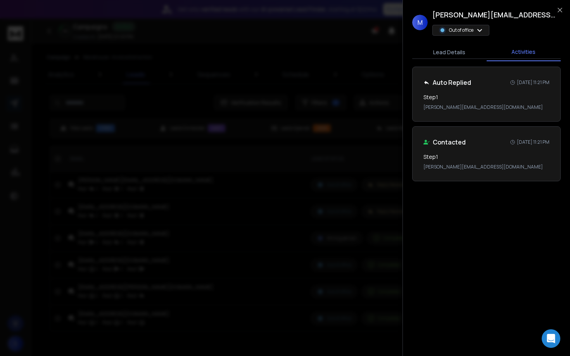
click at [304, 181] on div at bounding box center [285, 178] width 570 height 356
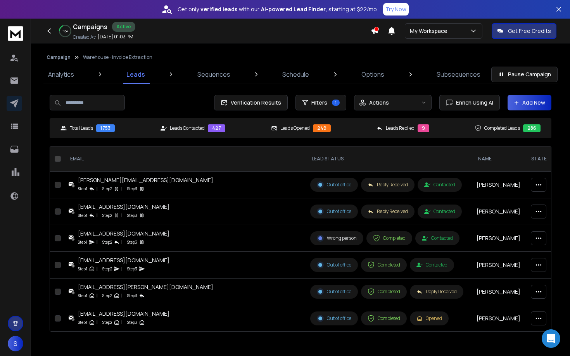
click at [56, 62] on div "Campaign Warehouse - Invoice Extraction" at bounding box center [300, 57] width 514 height 12
click at [56, 61] on div "Campaign Warehouse - Invoice Extraction" at bounding box center [300, 57] width 514 height 12
click at [56, 58] on button "Campaign" at bounding box center [59, 57] width 24 height 6
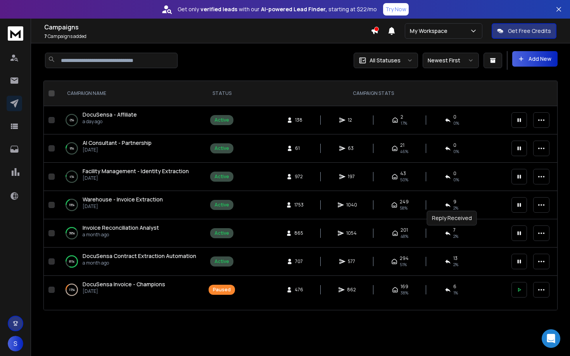
click at [453, 234] on span "2 %" at bounding box center [455, 236] width 5 height 6
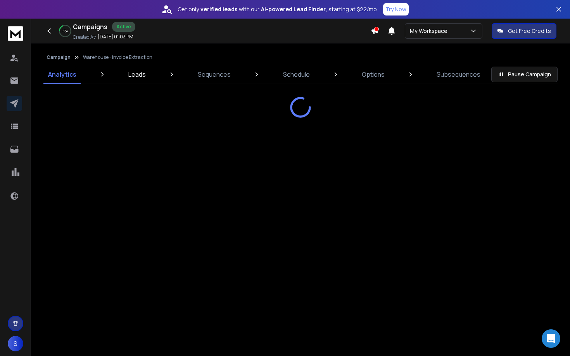
click at [135, 75] on p "Leads" at bounding box center [136, 74] width 17 height 9
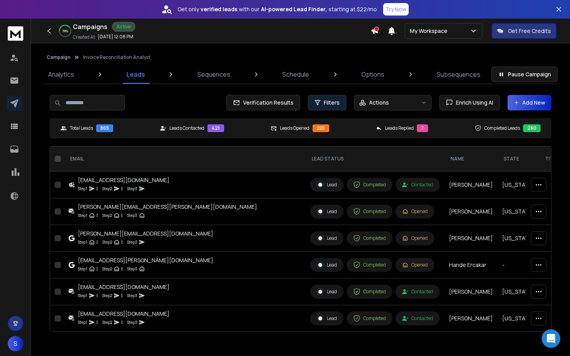
click at [328, 104] on span "Filters" at bounding box center [332, 103] width 16 height 8
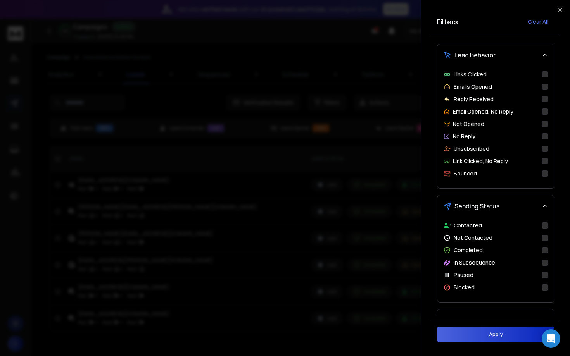
click at [475, 96] on p "Reply Received" at bounding box center [474, 99] width 40 height 8
click at [542, 96] on button "Reply Received" at bounding box center [545, 99] width 6 height 6
click at [469, 333] on button "Apply" at bounding box center [496, 335] width 118 height 16
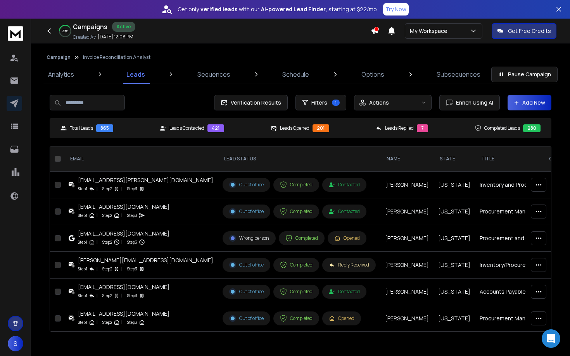
click at [279, 244] on div "Completed" at bounding box center [302, 239] width 46 height 14
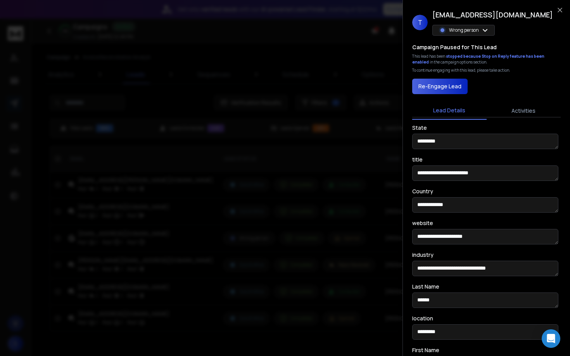
click at [254, 142] on div at bounding box center [285, 178] width 570 height 356
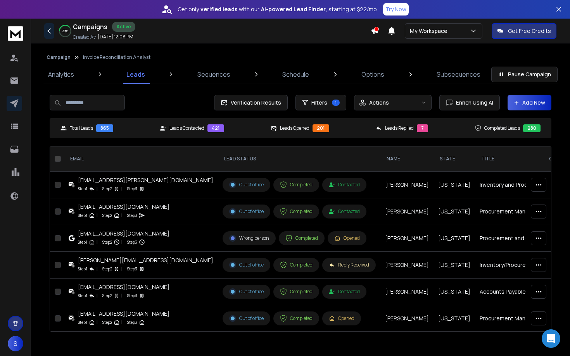
click at [51, 31] on icon at bounding box center [49, 31] width 7 height 7
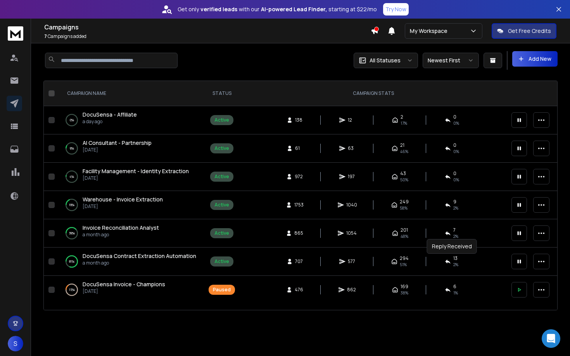
click at [455, 261] on span "13" at bounding box center [455, 259] width 4 height 6
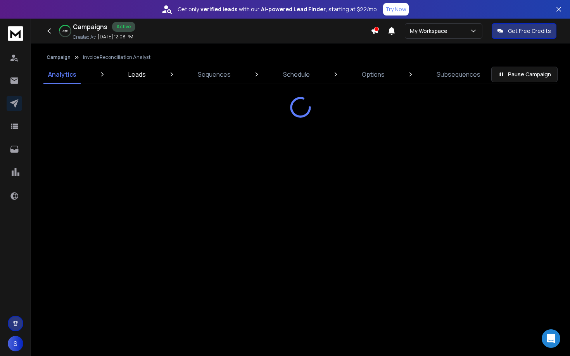
click at [135, 76] on p "Leads" at bounding box center [136, 74] width 17 height 9
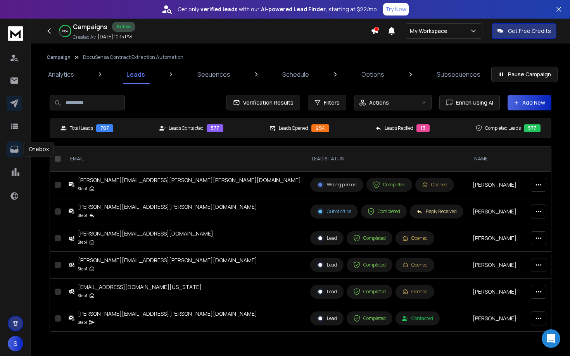
click at [10, 150] on icon at bounding box center [14, 149] width 9 height 9
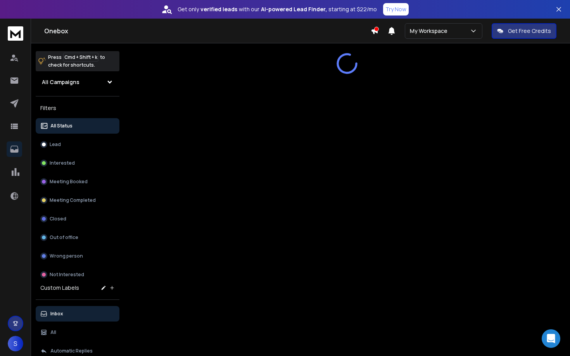
scroll to position [10, 0]
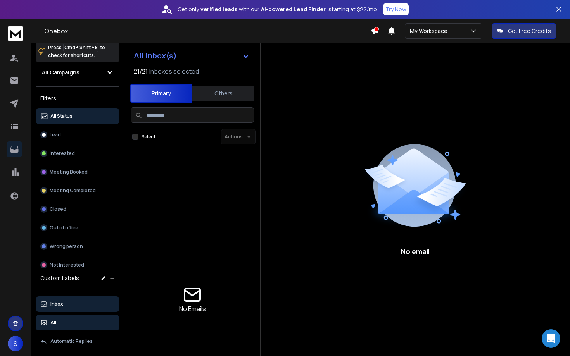
click at [52, 323] on p "All" at bounding box center [53, 323] width 6 height 6
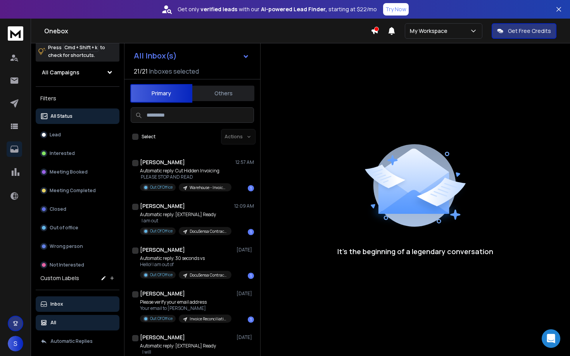
click at [59, 305] on p "Inbox" at bounding box center [56, 304] width 13 height 6
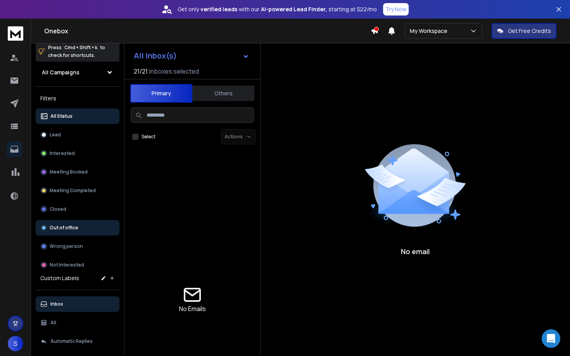
click at [67, 220] on button "Out of office" at bounding box center [78, 228] width 84 height 16
click at [58, 323] on button "All" at bounding box center [78, 323] width 84 height 16
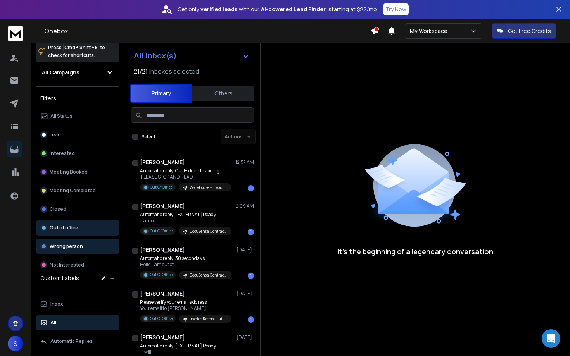
click at [62, 240] on button "Wrong person" at bounding box center [78, 247] width 84 height 16
